Goal: Communication & Community: Answer question/provide support

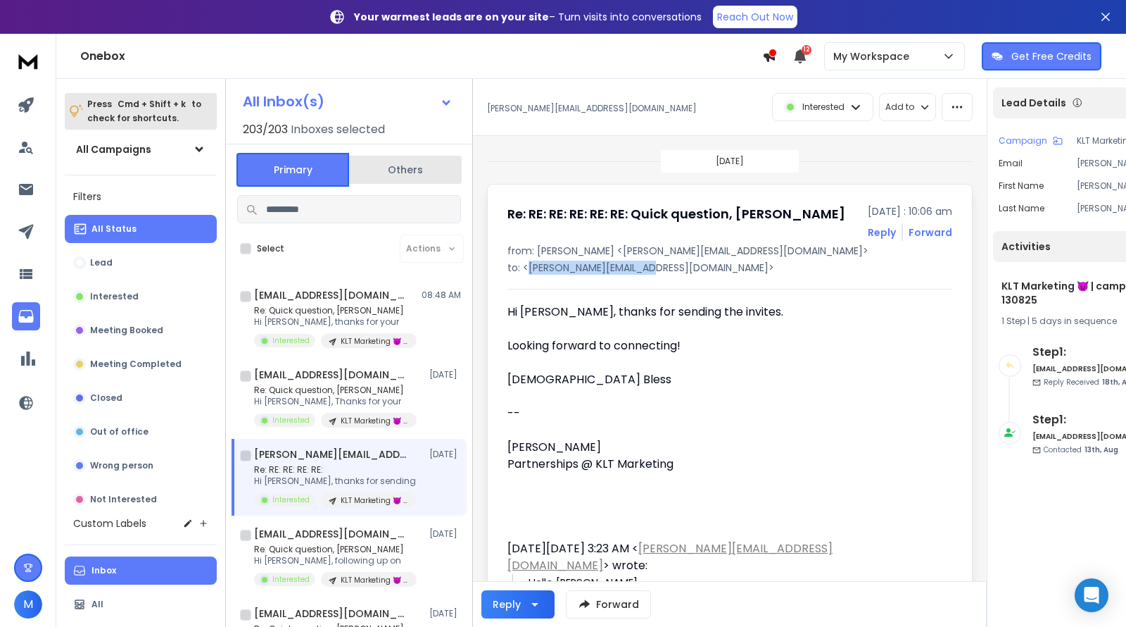
scroll to position [130, 0]
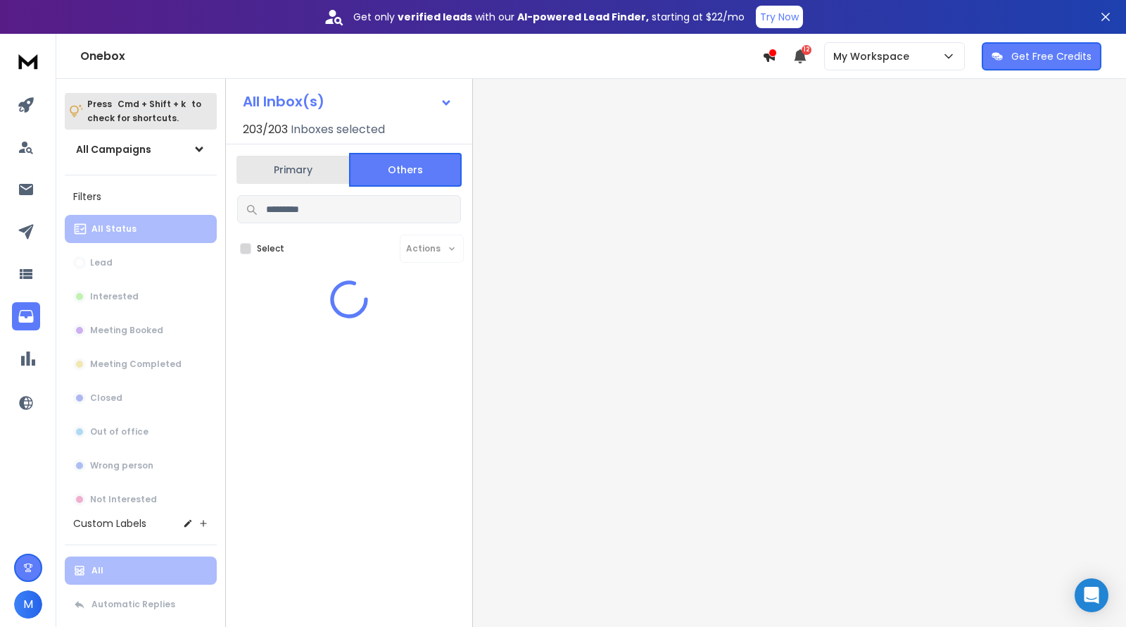
click at [394, 172] on button "Others" at bounding box center [405, 170] width 113 height 34
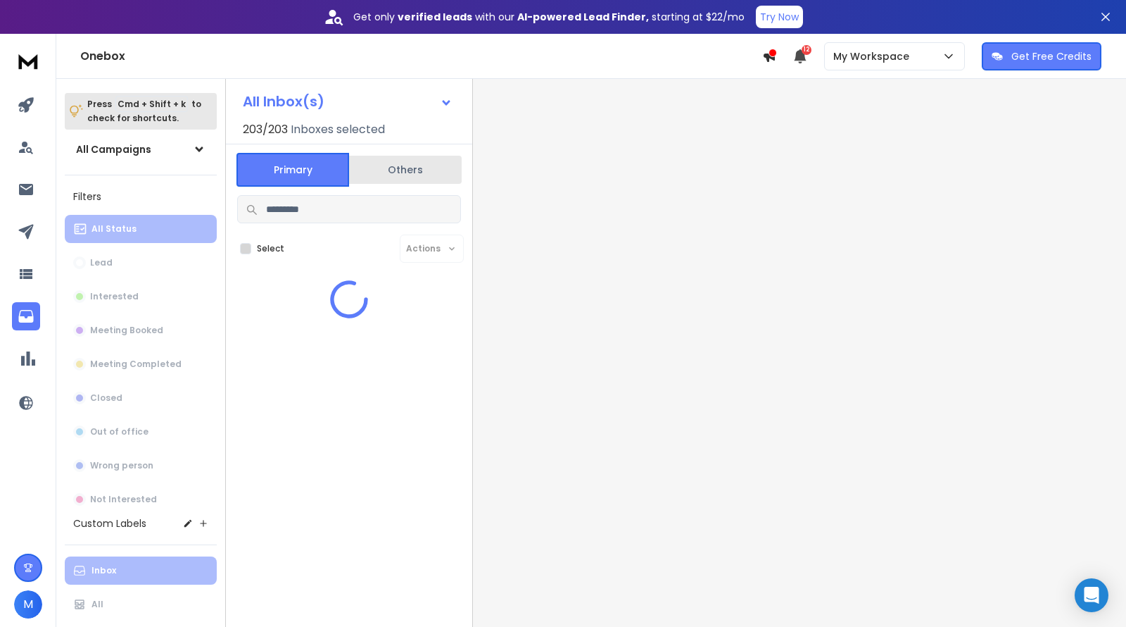
click at [312, 172] on button "Primary" at bounding box center [293, 170] width 113 height 34
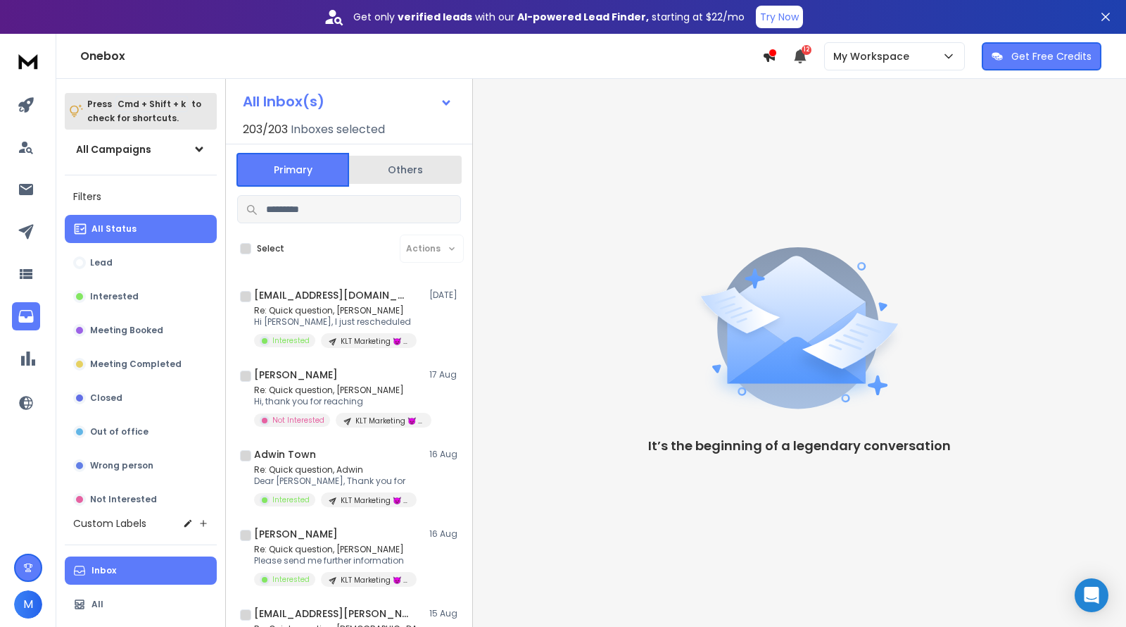
scroll to position [325, 0]
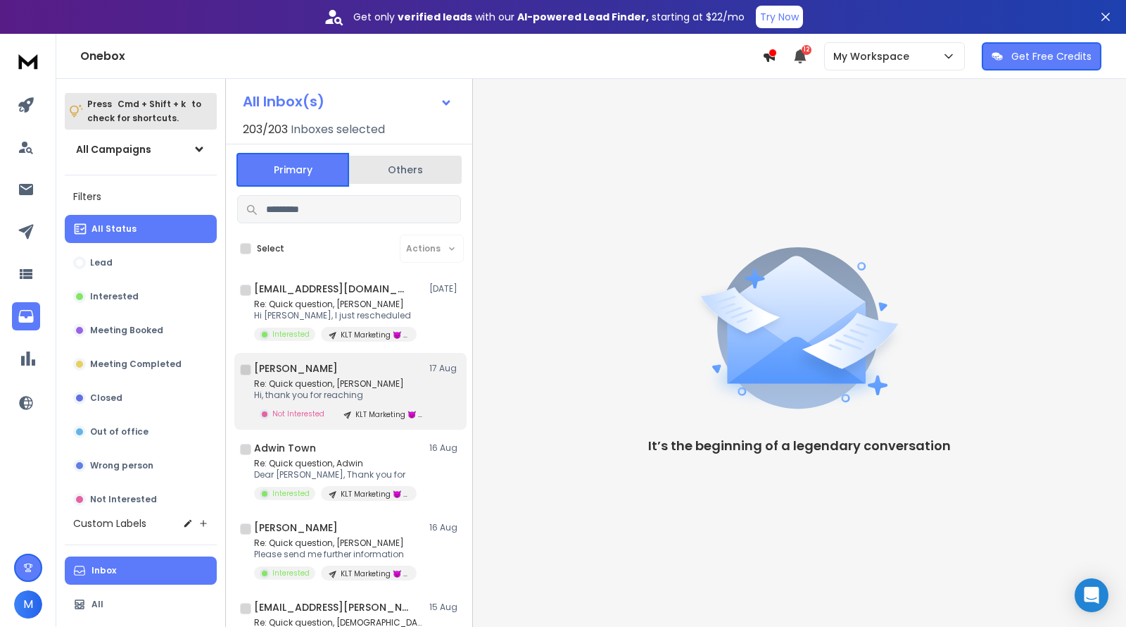
click at [325, 383] on p "Re: Quick question, [PERSON_NAME]" at bounding box center [338, 383] width 169 height 11
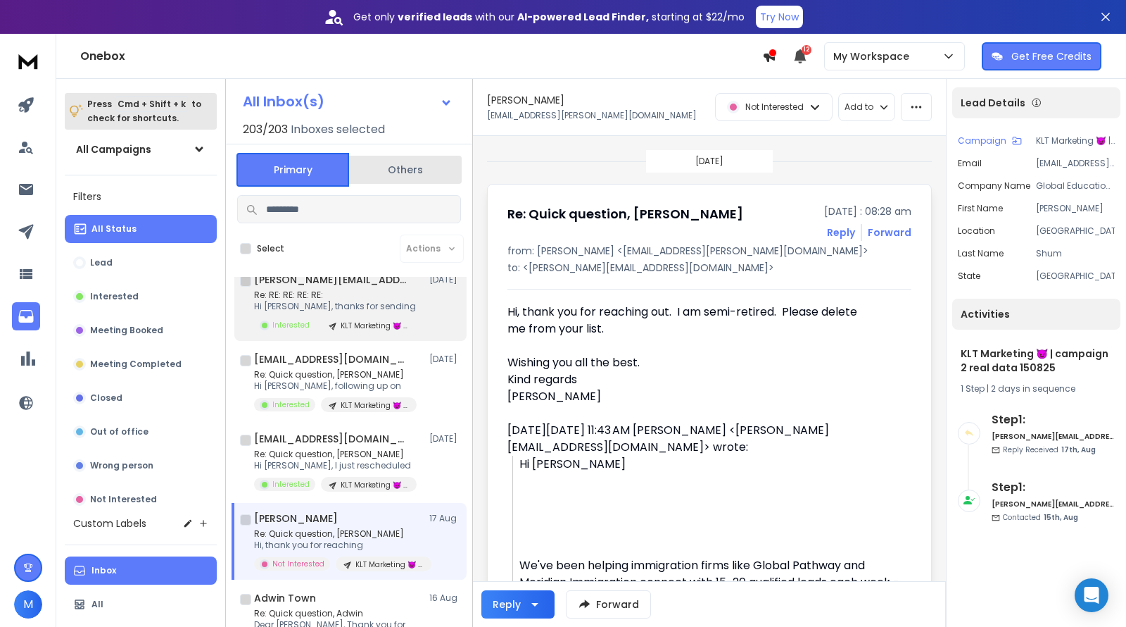
scroll to position [0, 0]
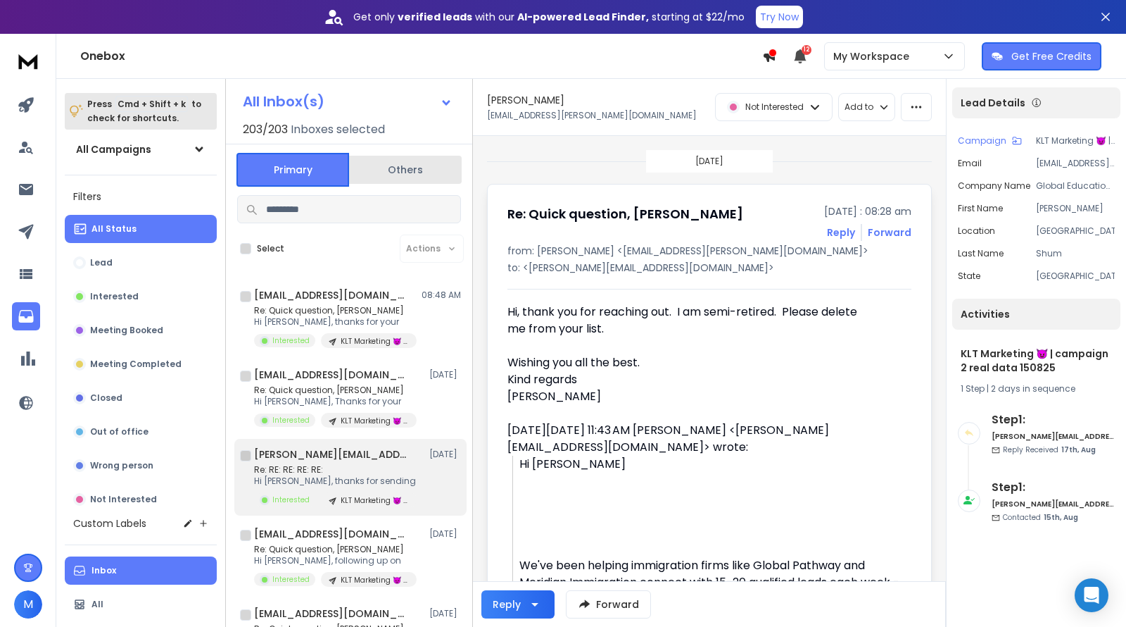
click at [318, 325] on p "Hi [PERSON_NAME], thanks for your" at bounding box center [335, 321] width 163 height 11
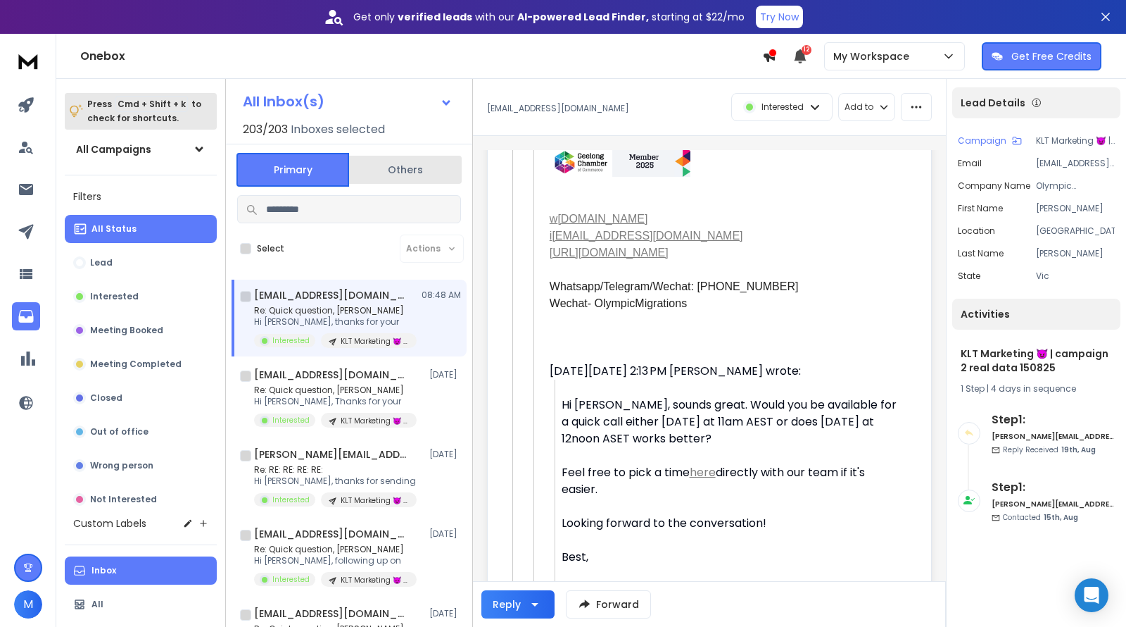
scroll to position [996, 0]
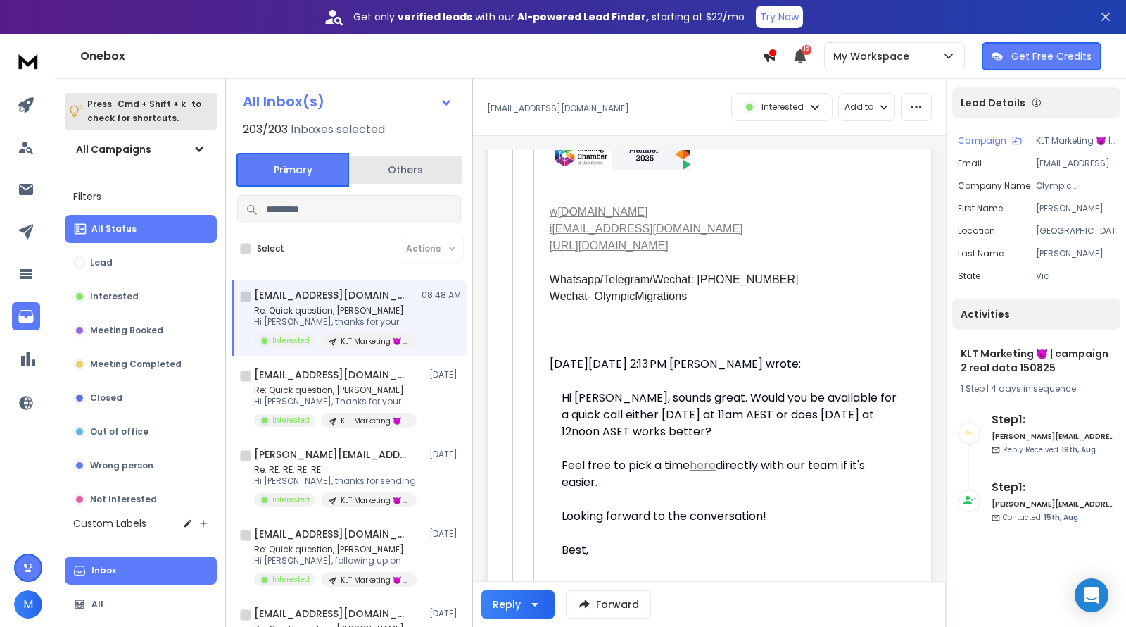
drag, startPoint x: 563, startPoint y: 377, endPoint x: 651, endPoint y: 572, distance: 213.3
click at [651, 572] on div "Hi [PERSON_NAME], sounds great. Would you be available for a quick call either …" at bounding box center [731, 532] width 339 height 287
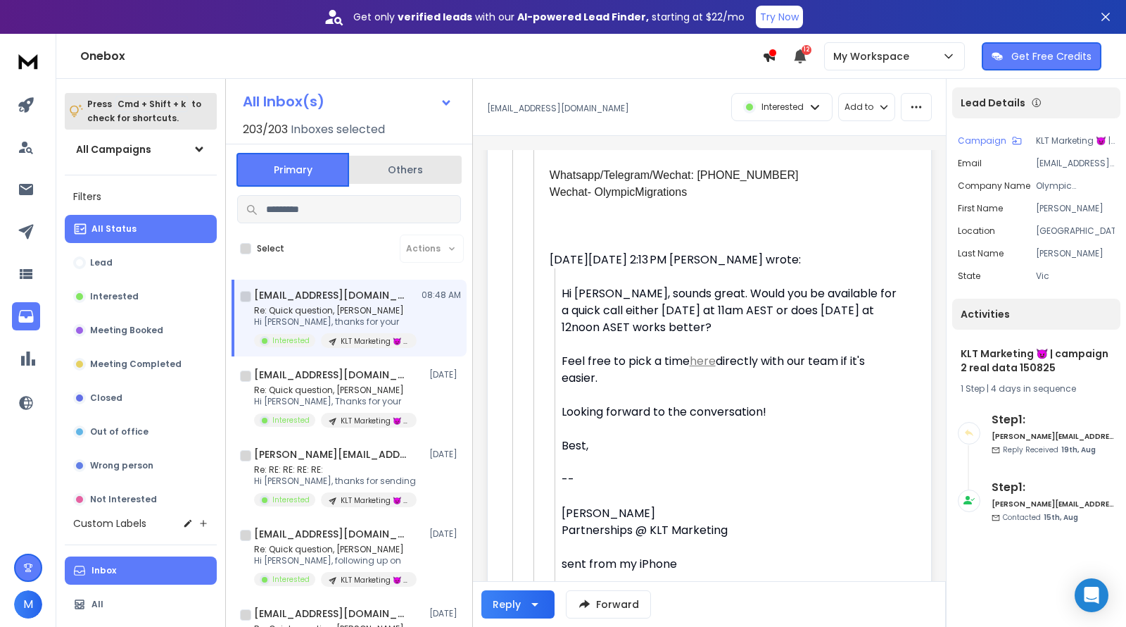
scroll to position [1106, 0]
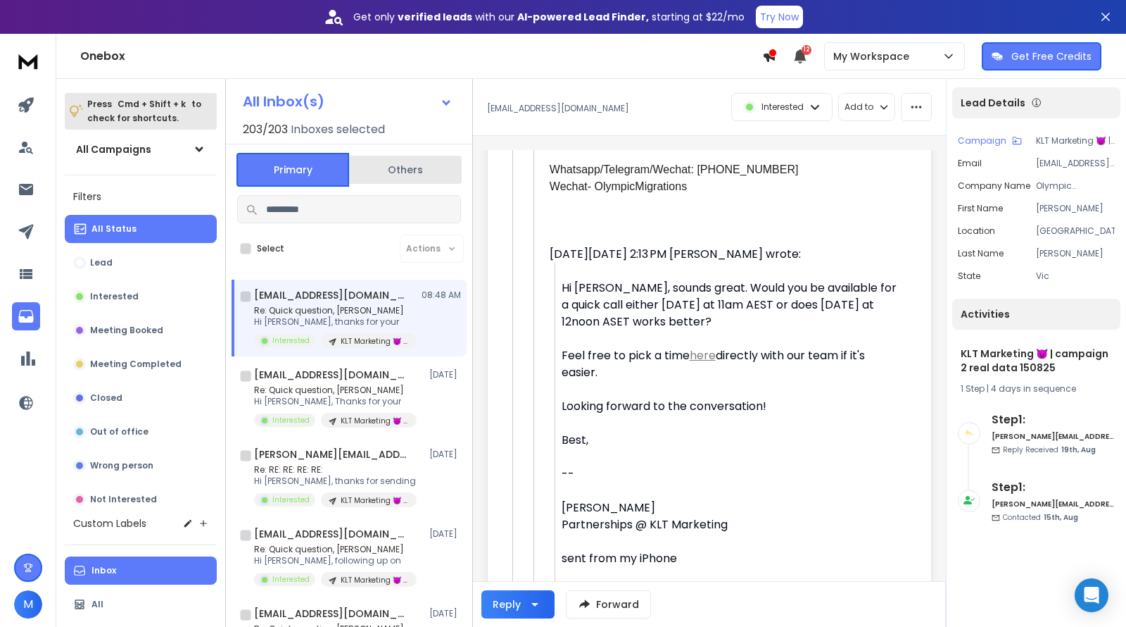
drag, startPoint x: 680, startPoint y: 534, endPoint x: 561, endPoint y: 264, distance: 295.4
click at [562, 280] on div "Hi [PERSON_NAME], sounds great. Would you be available for a quick call either …" at bounding box center [731, 423] width 339 height 287
copy div "Hi [PERSON_NAME], sounds great. Would you be available for a quick call either …"
